Goal: Task Accomplishment & Management: Use online tool/utility

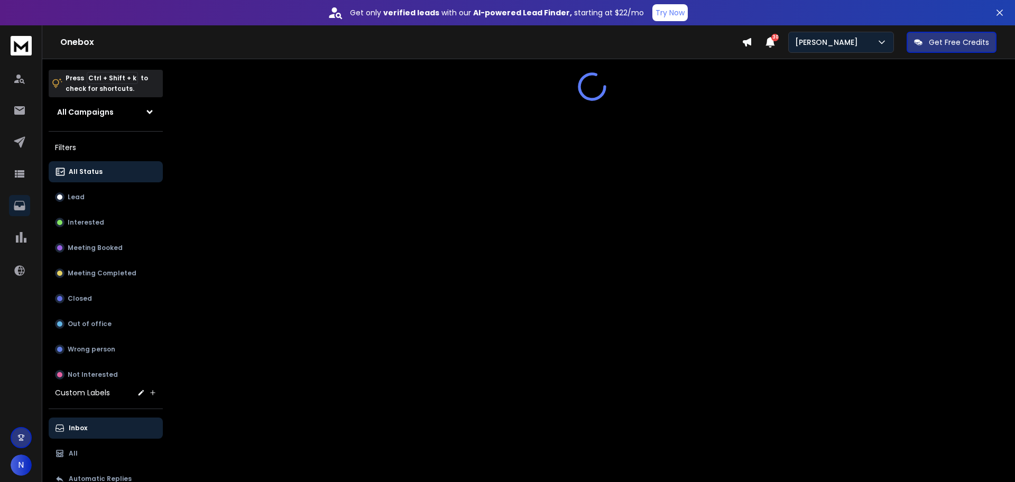
click at [849, 43] on p "Melanie Deziel" at bounding box center [828, 42] width 67 height 11
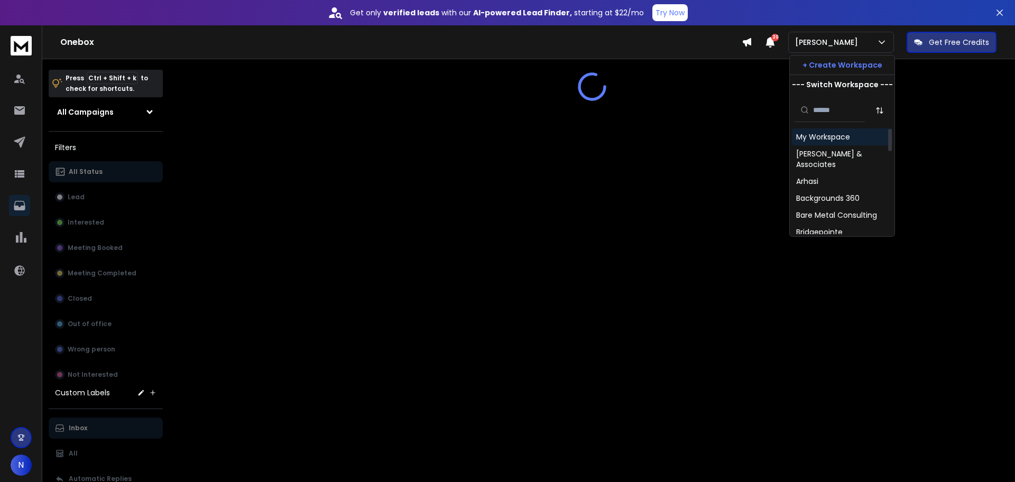
click at [835, 138] on div "My Workspace" at bounding box center [823, 137] width 54 height 11
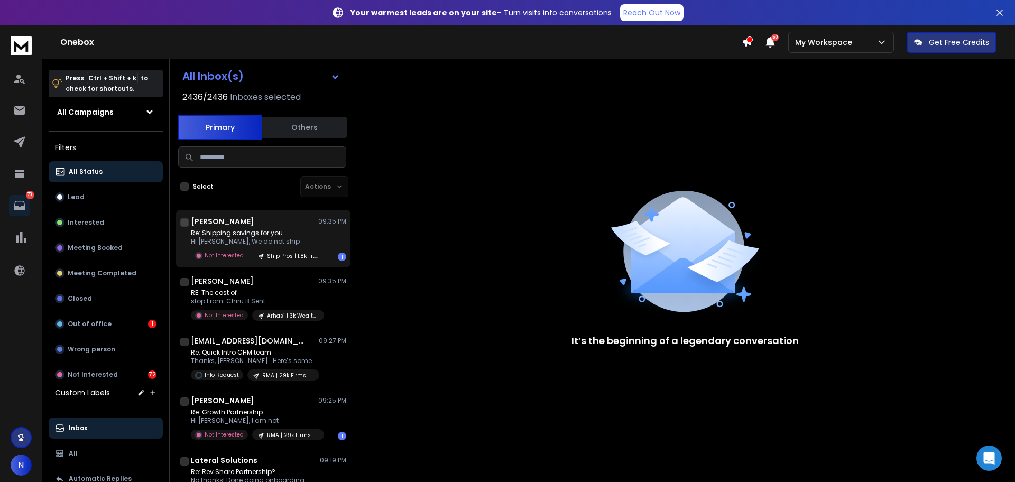
click at [278, 242] on p "Hi [PERSON_NAME], We do not ship" at bounding box center [254, 241] width 127 height 8
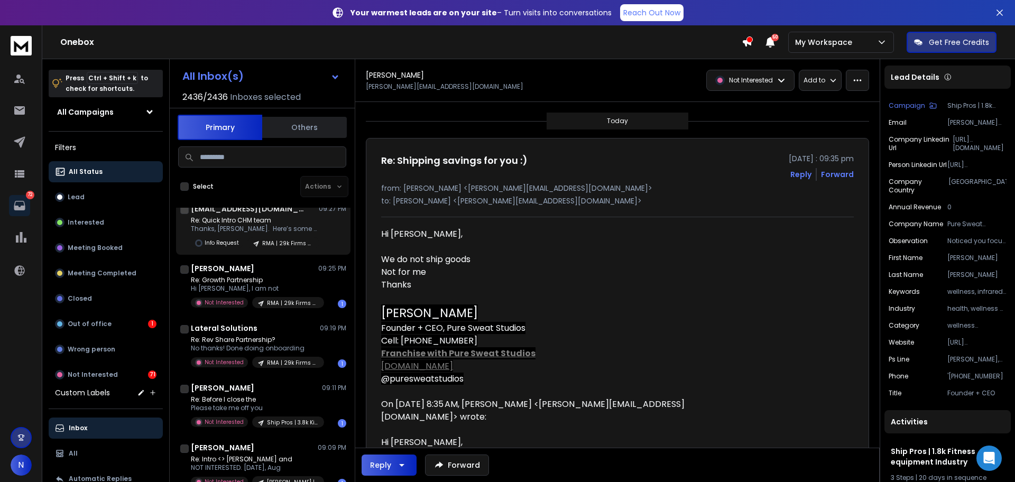
scroll to position [154, 0]
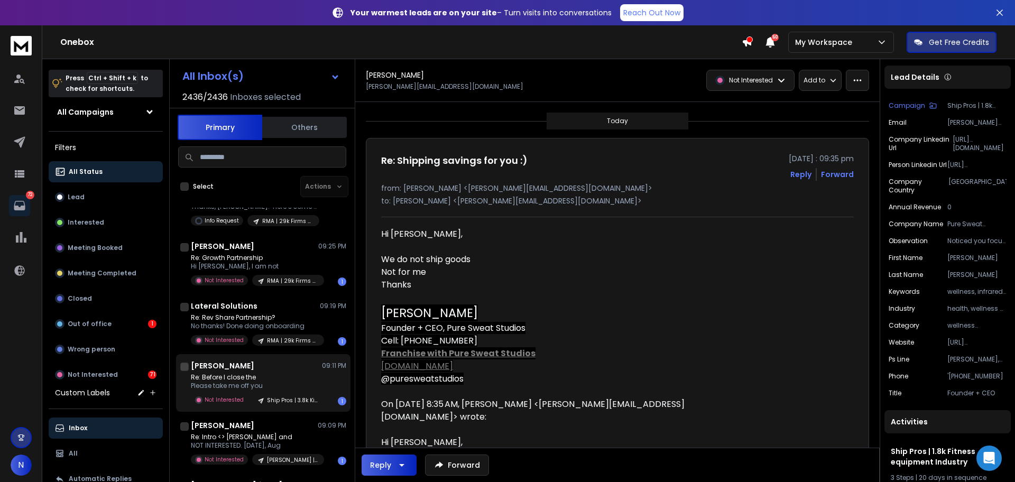
click at [262, 384] on p "Please take me off you" at bounding box center [254, 386] width 127 height 8
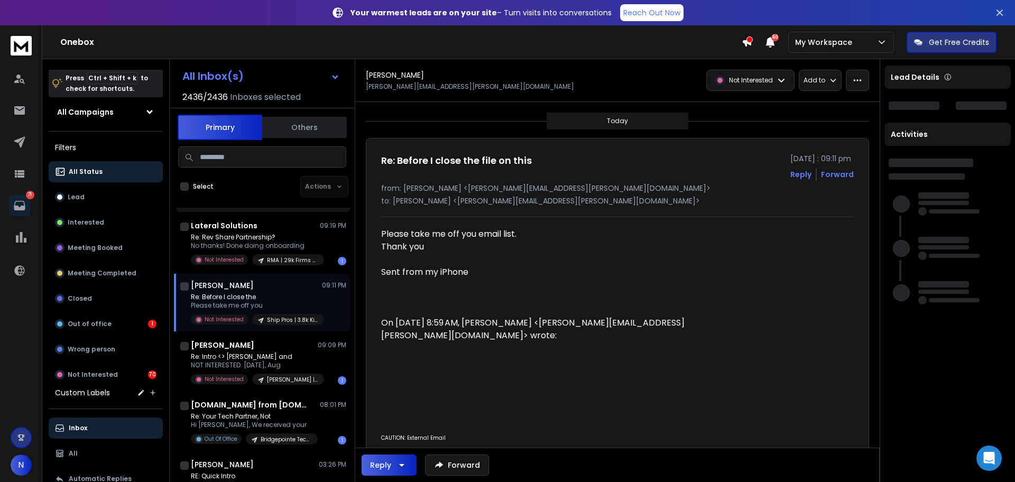
scroll to position [264, 0]
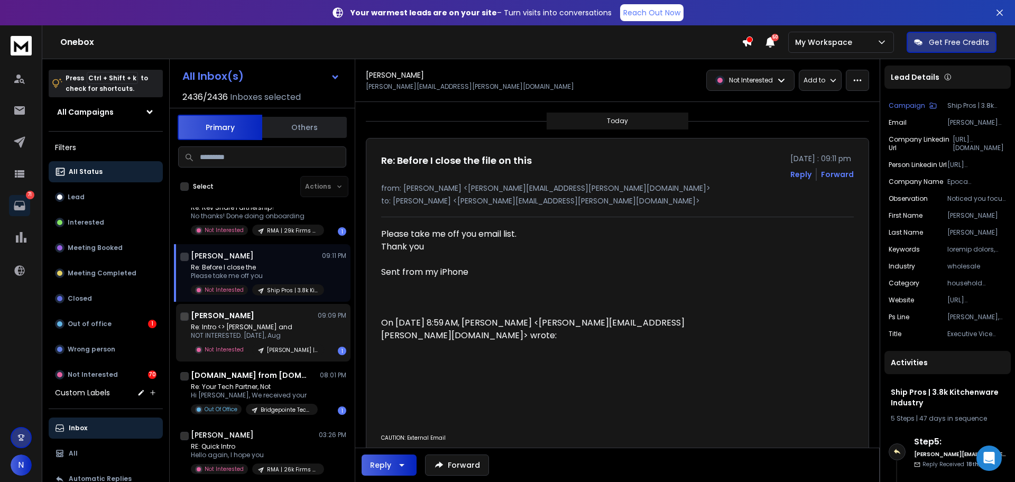
click at [280, 320] on div "[PERSON_NAME] 09:09 PM" at bounding box center [268, 315] width 155 height 11
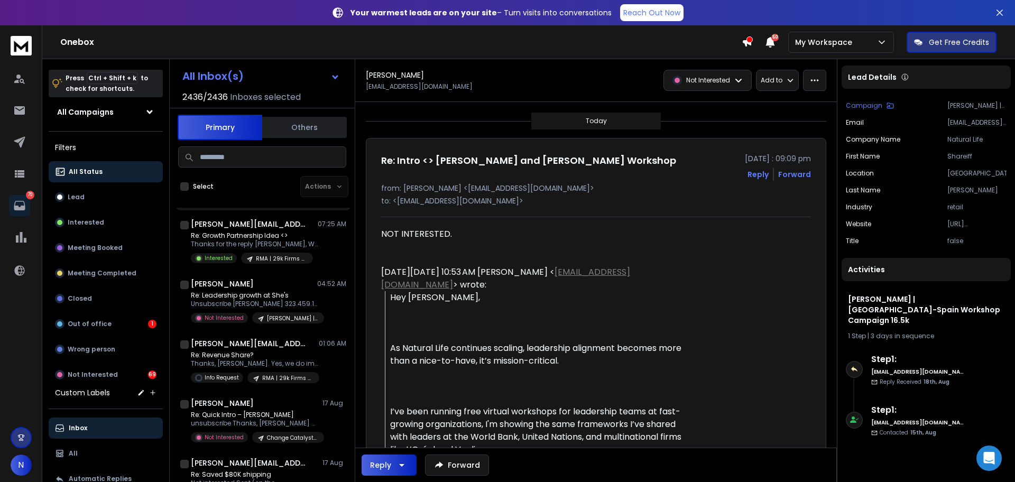
scroll to position [617, 0]
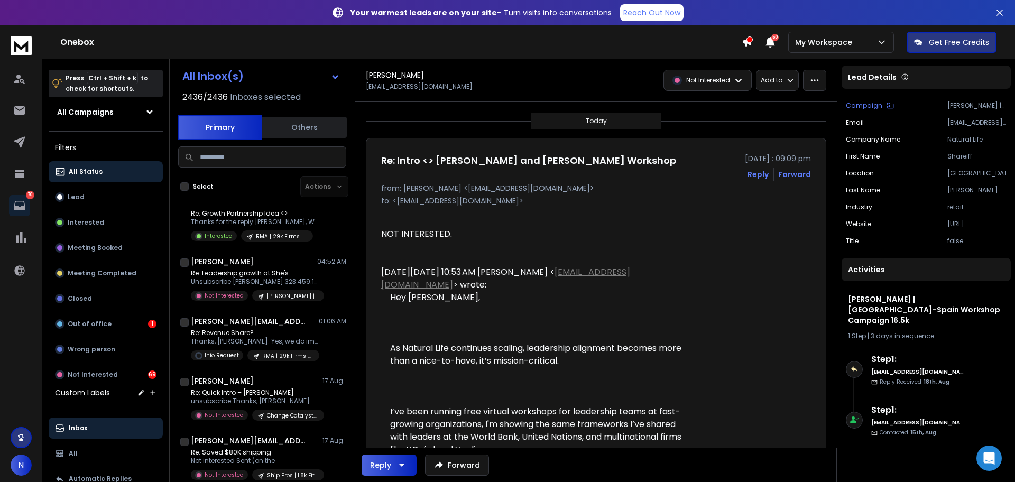
click at [260, 144] on div at bounding box center [262, 154] width 177 height 25
click at [260, 152] on input at bounding box center [262, 156] width 168 height 21
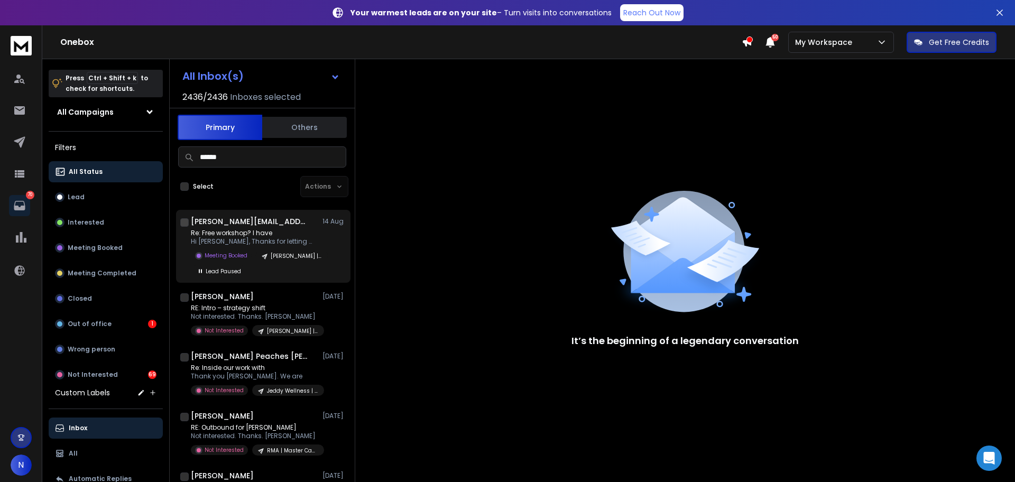
type input "******"
click at [250, 227] on div "[PERSON_NAME][EMAIL_ADDRESS][DOMAIN_NAME] [DATE] Re: Free workshop? I have Hi […" at bounding box center [268, 246] width 155 height 60
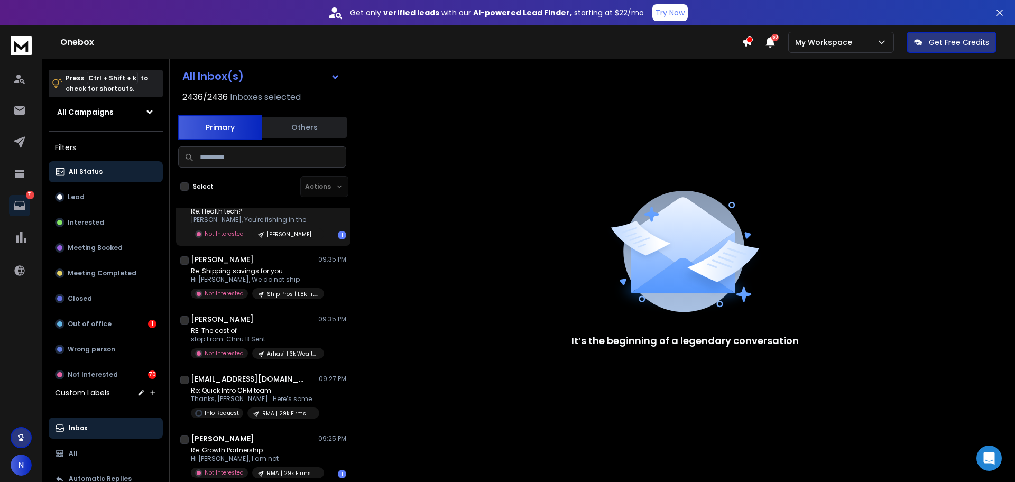
scroll to position [22, 0]
click at [291, 228] on div "[PERSON_NAME] Healthcare and Advisors | 7.1k Biotechnology-Medical Devices and …" at bounding box center [288, 233] width 72 height 11
